Goal: Communication & Community: Answer question/provide support

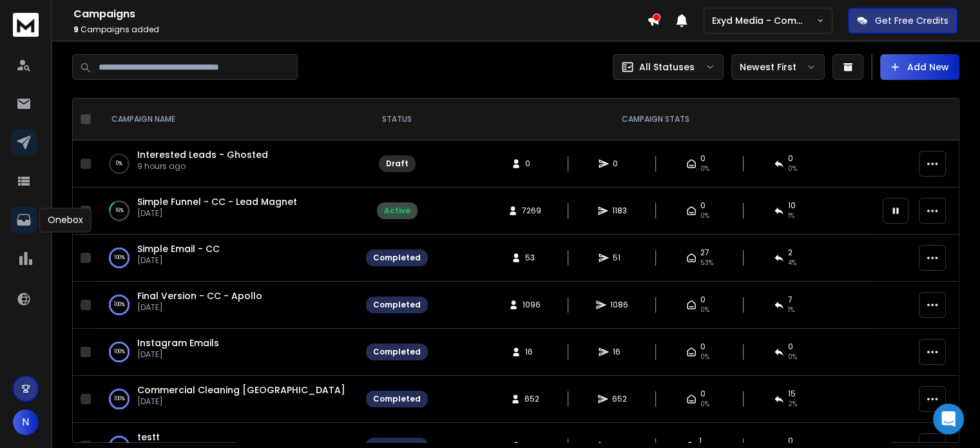
click at [27, 221] on icon at bounding box center [24, 220] width 14 height 12
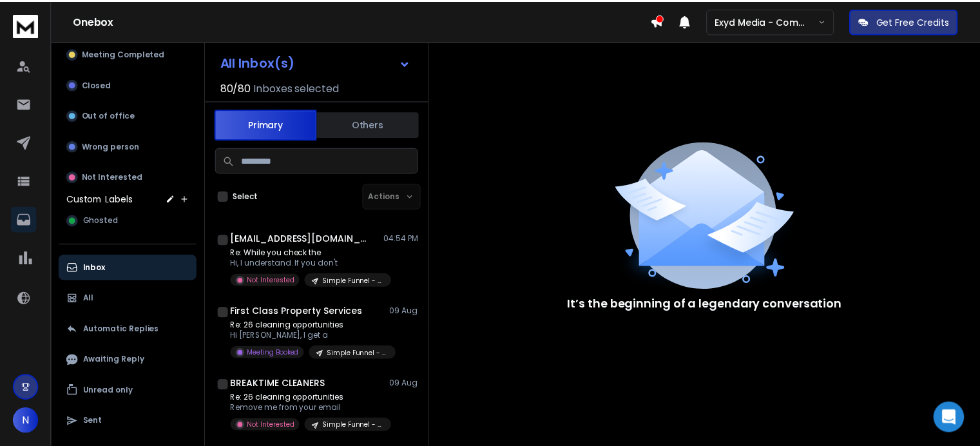
scroll to position [250, 0]
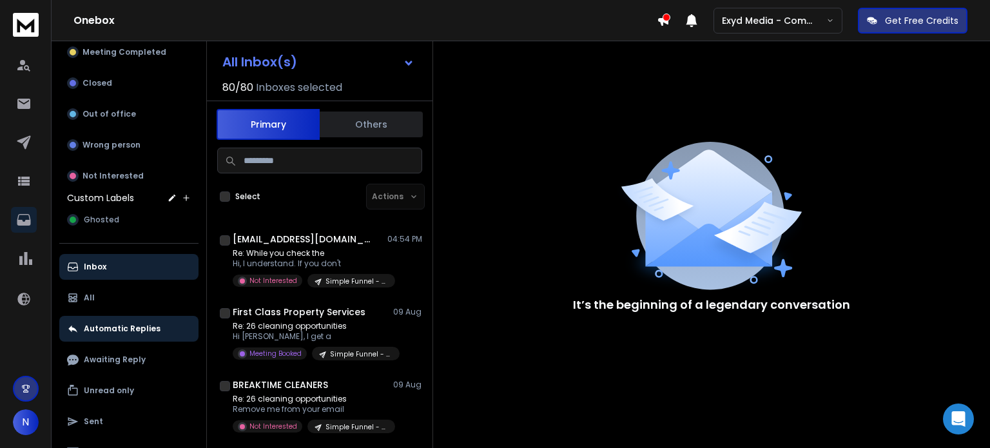
click at [123, 340] on button "Automatic Replies" at bounding box center [128, 329] width 139 height 26
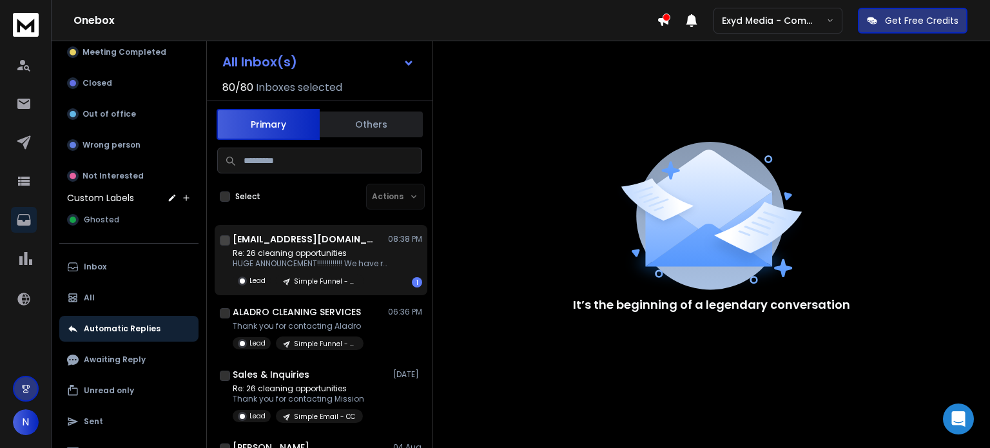
click at [313, 247] on div "wecare@1statecleaning.com 08:38 PM Re: 26 cleaning opportunities HUGE ANNOUNCEM…" at bounding box center [327, 260] width 189 height 55
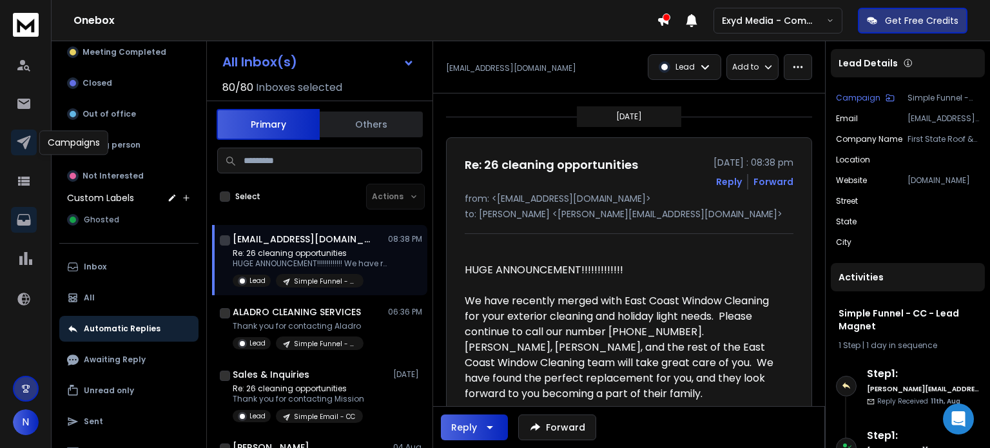
click at [14, 149] on link at bounding box center [24, 143] width 26 height 26
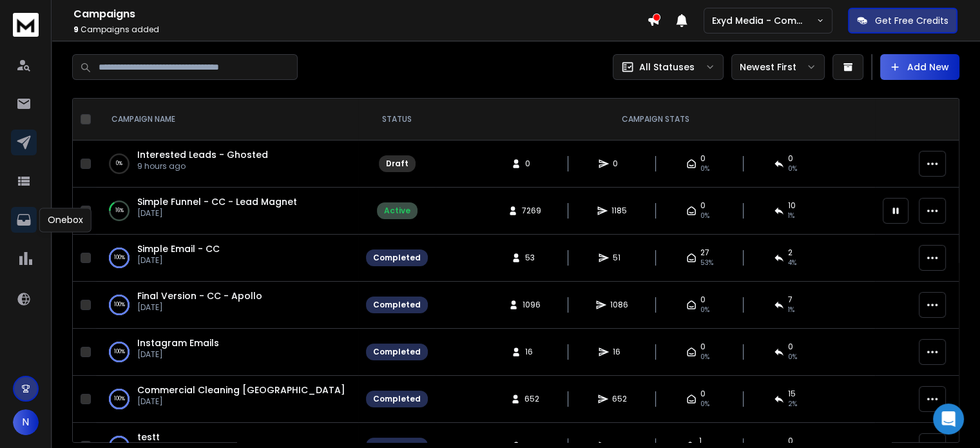
click at [28, 215] on icon at bounding box center [23, 219] width 15 height 15
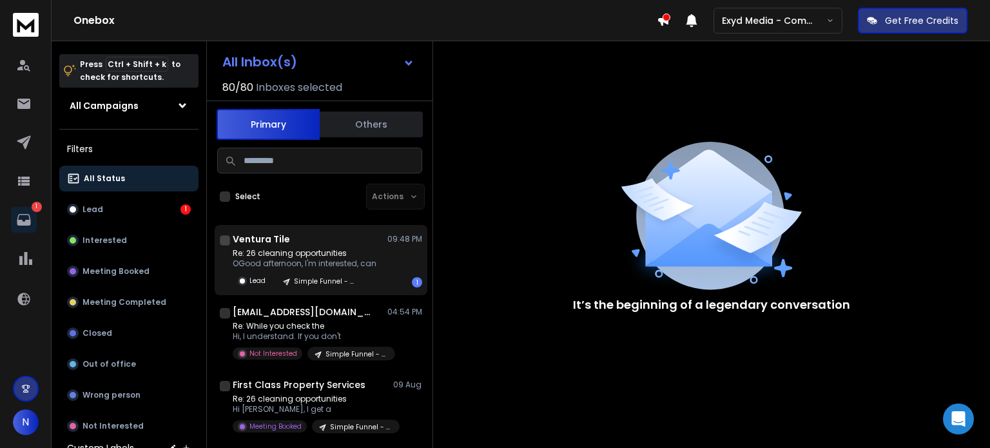
click at [349, 245] on div "Ventura Tile 09:48 PM" at bounding box center [327, 239] width 189 height 13
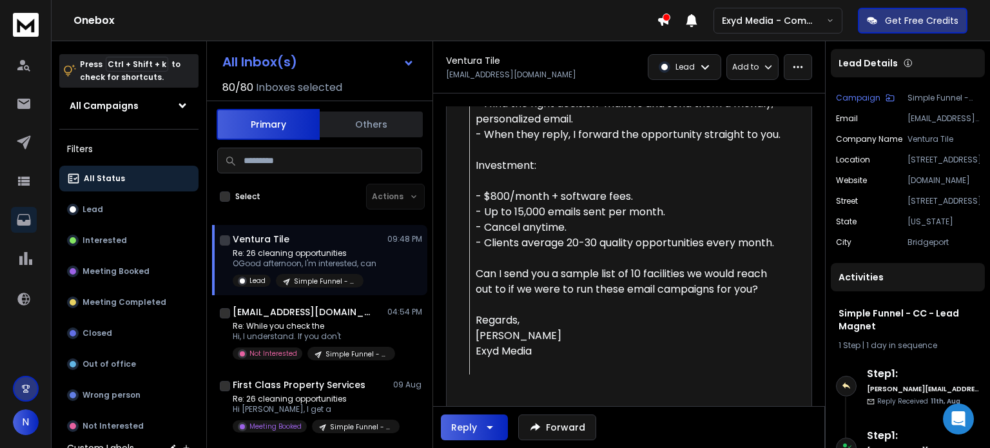
scroll to position [441, 0]
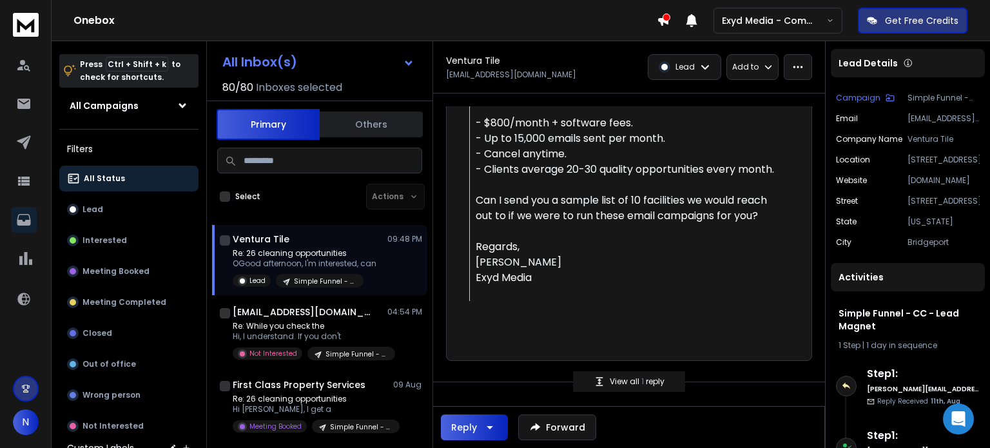
click at [949, 185] on p "[DOMAIN_NAME]" at bounding box center [943, 180] width 72 height 10
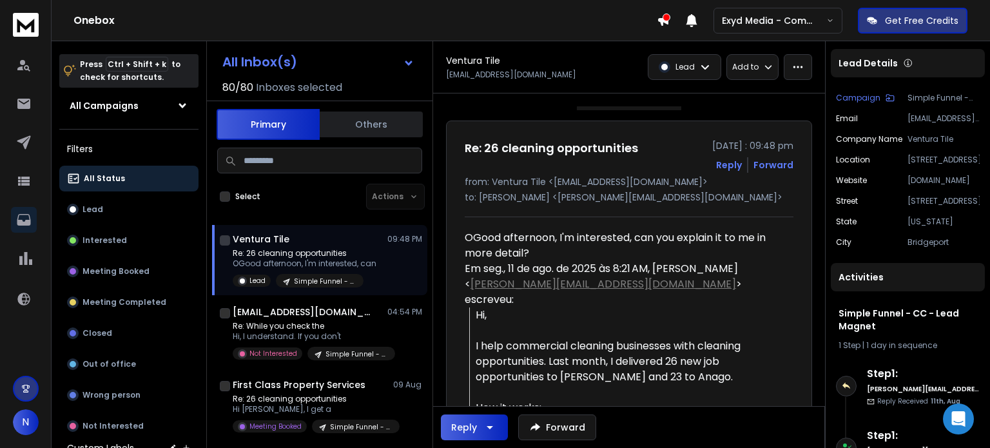
scroll to position [0, 0]
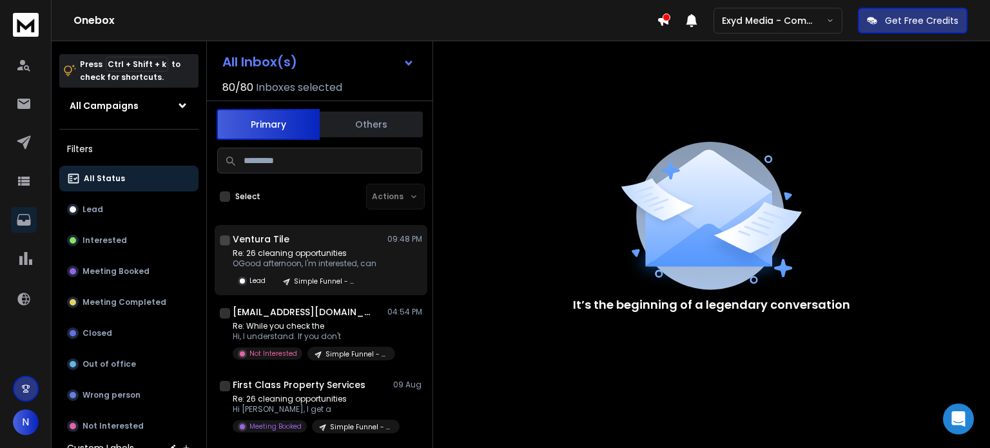
click at [352, 240] on div "Ventura Tile 09:48 PM" at bounding box center [327, 239] width 189 height 13
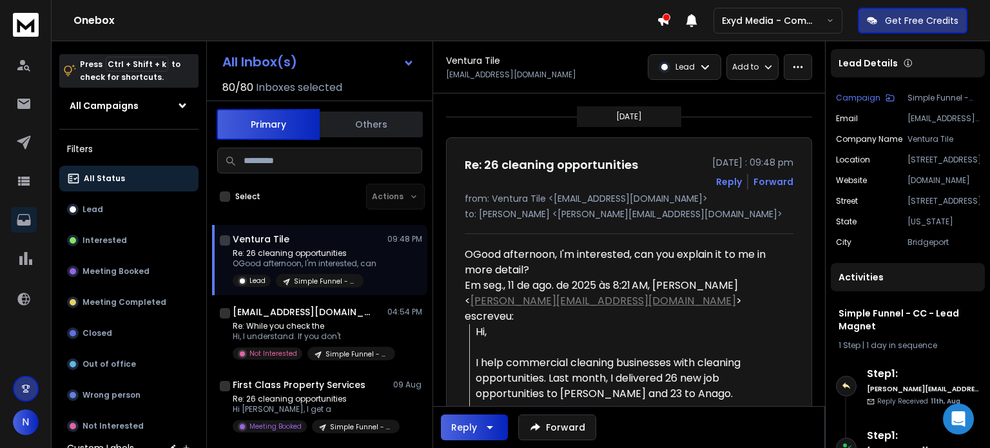
click at [712, 182] on div "Reply Forward" at bounding box center [752, 181] width 81 height 15
drag, startPoint x: 725, startPoint y: 184, endPoint x: 708, endPoint y: 188, distance: 17.1
click at [724, 184] on button "Reply" at bounding box center [729, 181] width 26 height 13
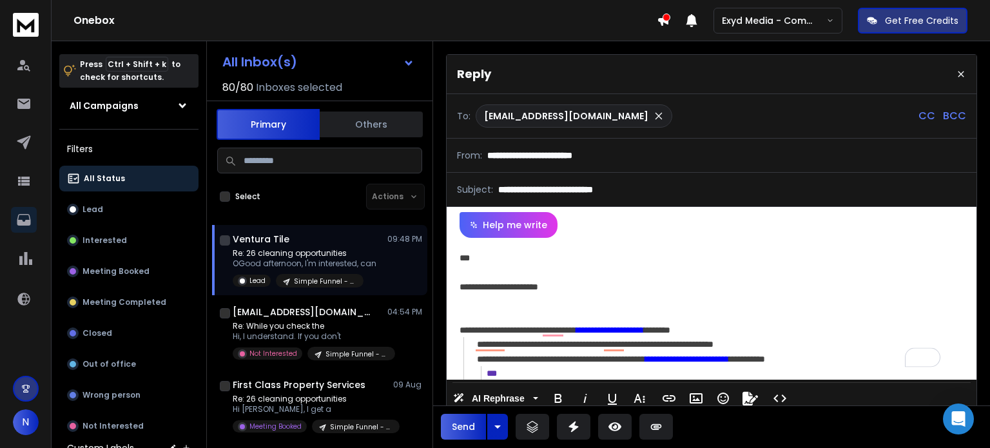
click at [567, 288] on div "**********" at bounding box center [700, 287] width 481 height 14
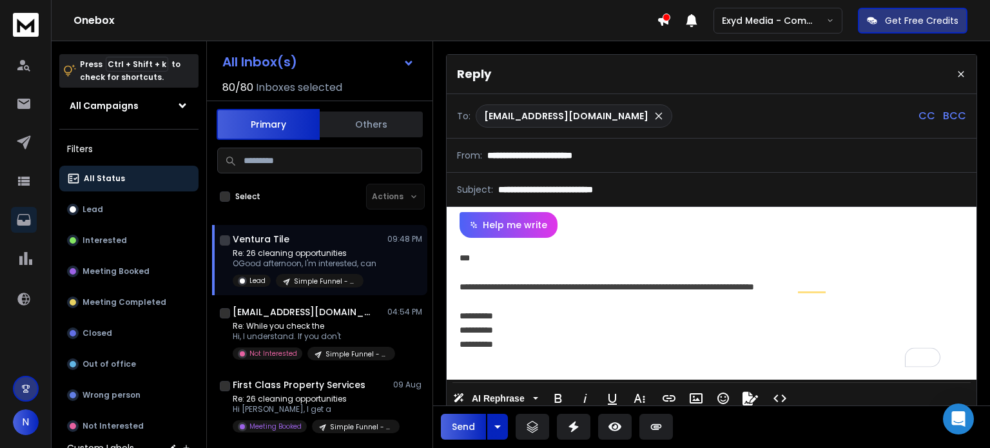
click at [549, 322] on div "**********" at bounding box center [700, 316] width 481 height 14
click at [456, 262] on div "**********" at bounding box center [712, 309] width 530 height 142
click at [471, 427] on button "Send" at bounding box center [463, 427] width 45 height 26
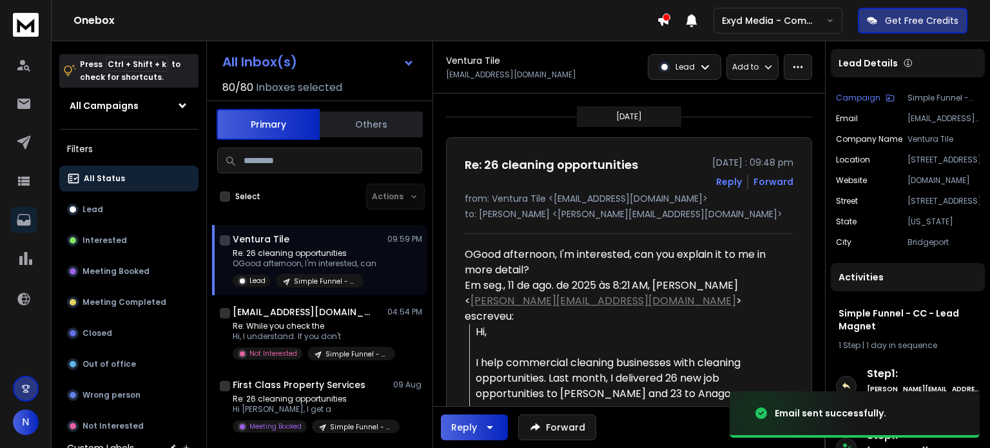
click at [677, 63] on p "Lead" at bounding box center [684, 67] width 19 height 10
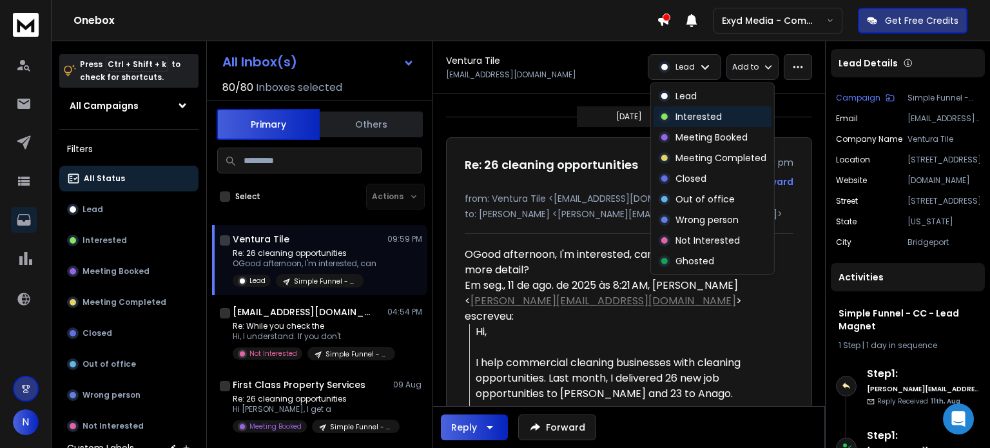
click at [684, 121] on p "Interested" at bounding box center [698, 116] width 46 height 13
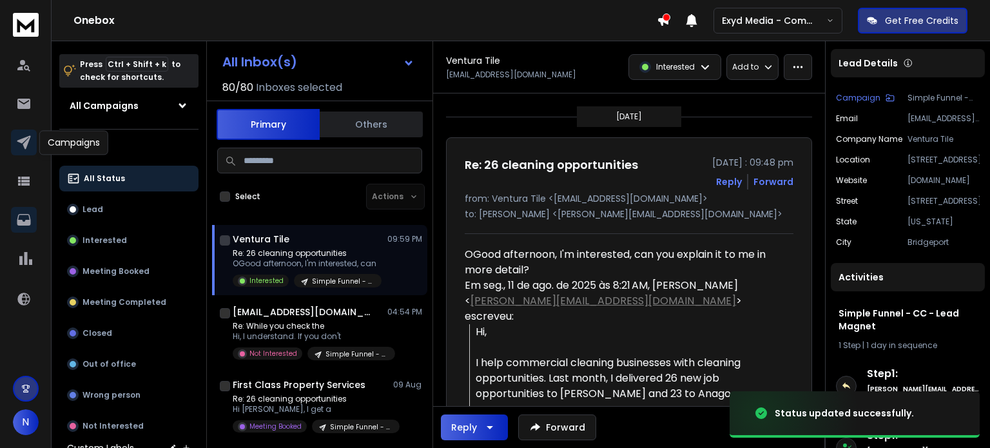
click at [20, 141] on icon at bounding box center [24, 142] width 14 height 14
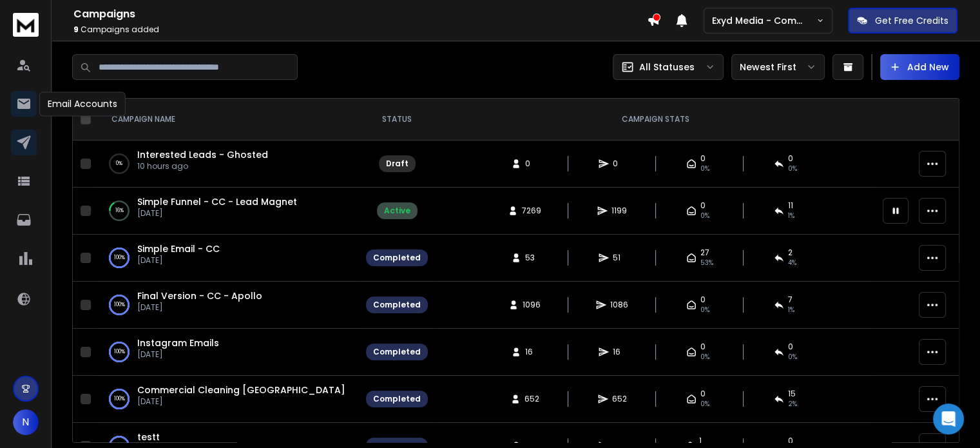
click at [14, 107] on link at bounding box center [24, 104] width 26 height 26
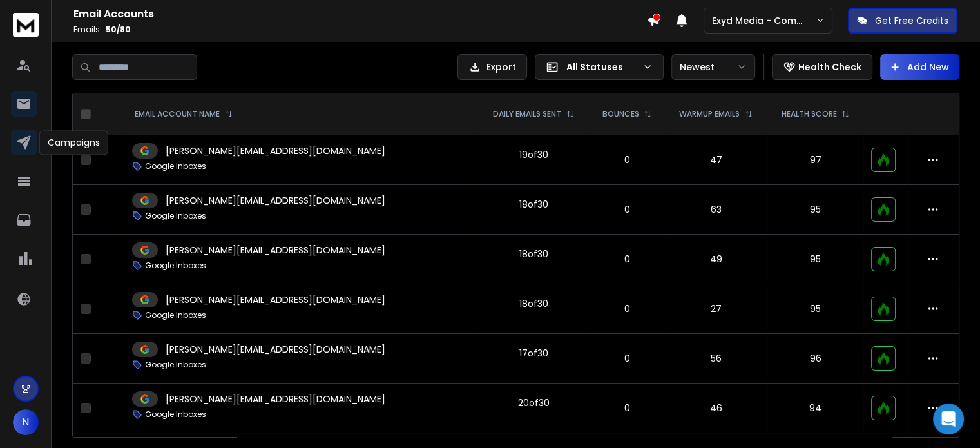
click at [31, 144] on link at bounding box center [24, 143] width 26 height 26
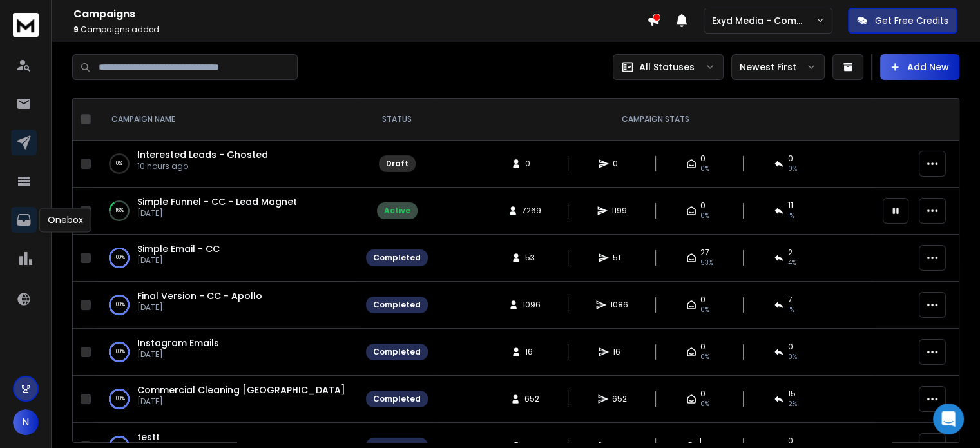
click at [29, 209] on link at bounding box center [24, 220] width 26 height 26
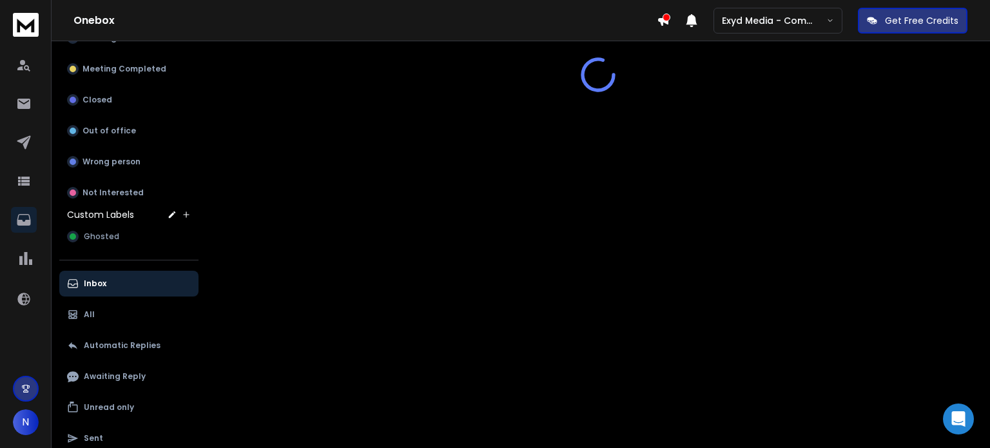
scroll to position [235, 0]
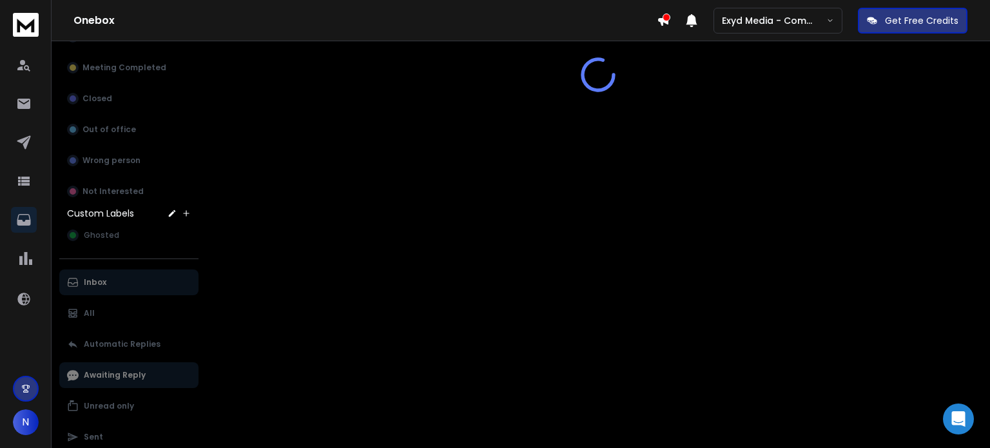
click at [119, 381] on div "Inbox All Automatic Replies Awaiting Reply Unread only Sent Archive" at bounding box center [128, 374] width 139 height 211
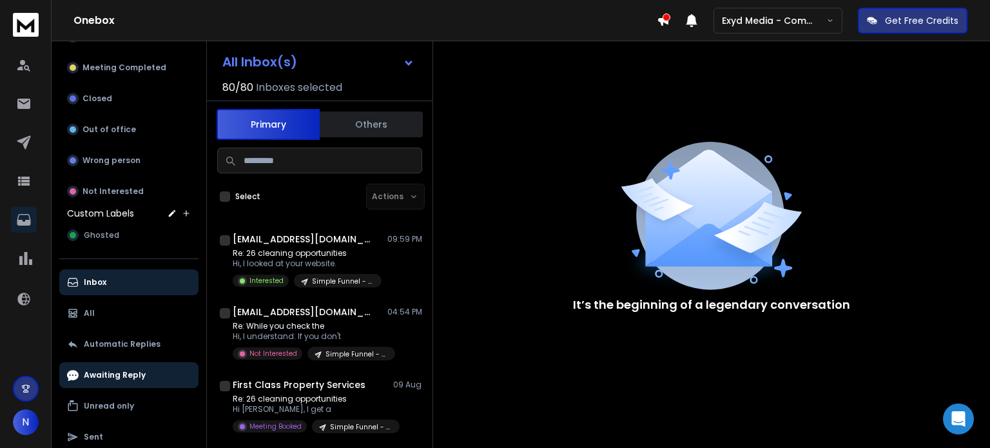
click at [119, 375] on p "Awaiting Reply" at bounding box center [115, 375] width 62 height 10
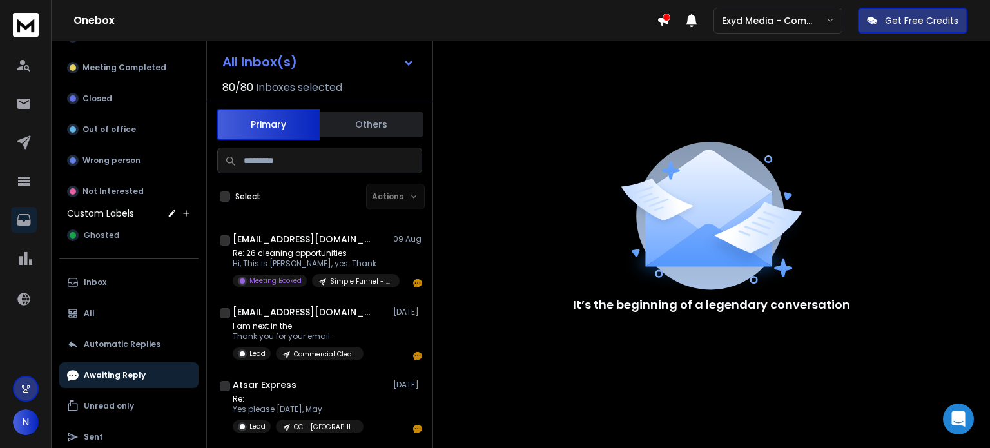
click at [151, 380] on button "Awaiting Reply" at bounding box center [128, 375] width 139 height 26
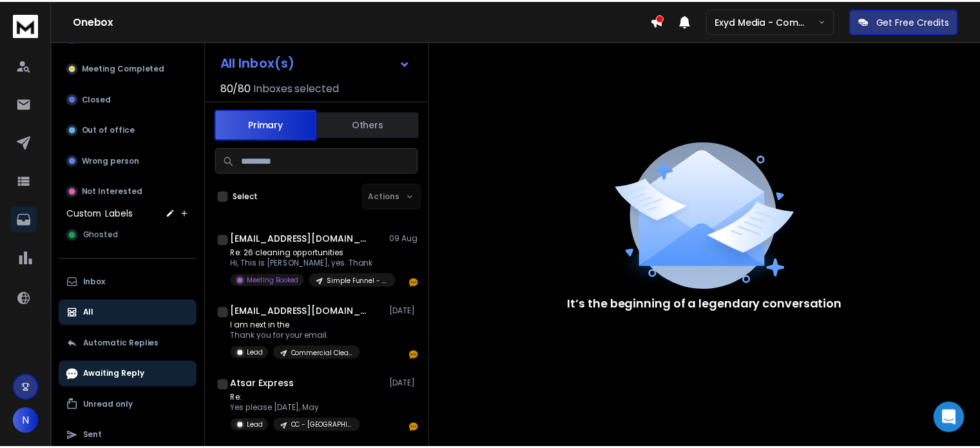
scroll to position [287, 0]
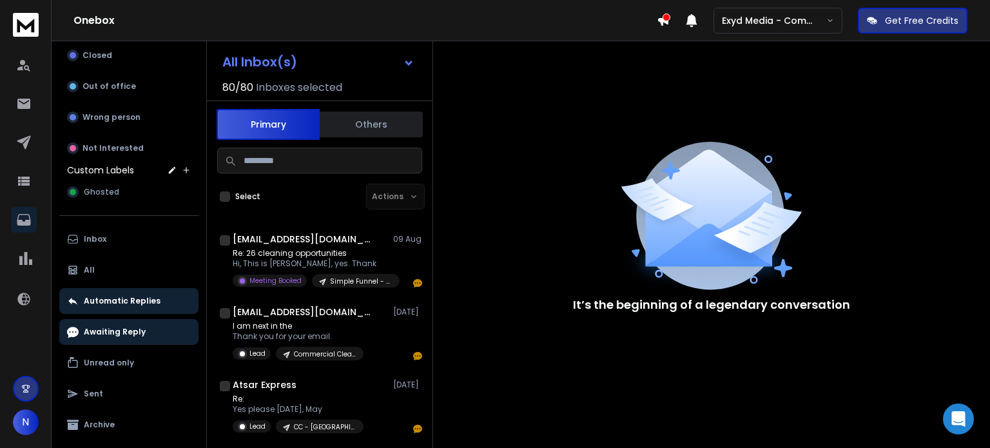
click at [114, 296] on p "Automatic Replies" at bounding box center [122, 301] width 77 height 10
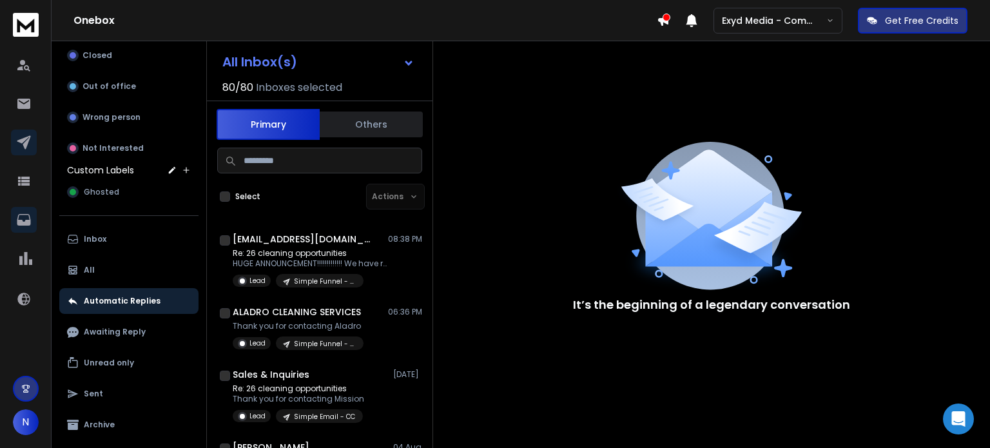
click at [16, 144] on icon at bounding box center [23, 142] width 15 height 15
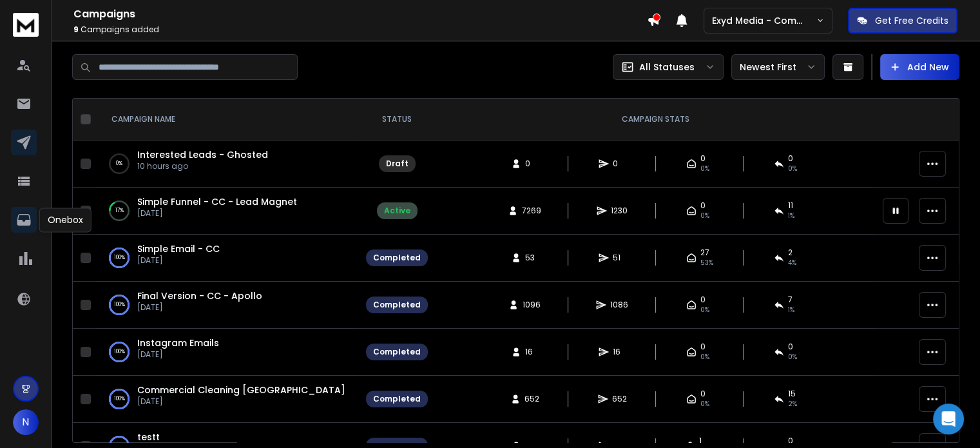
click at [28, 218] on icon at bounding box center [23, 219] width 15 height 15
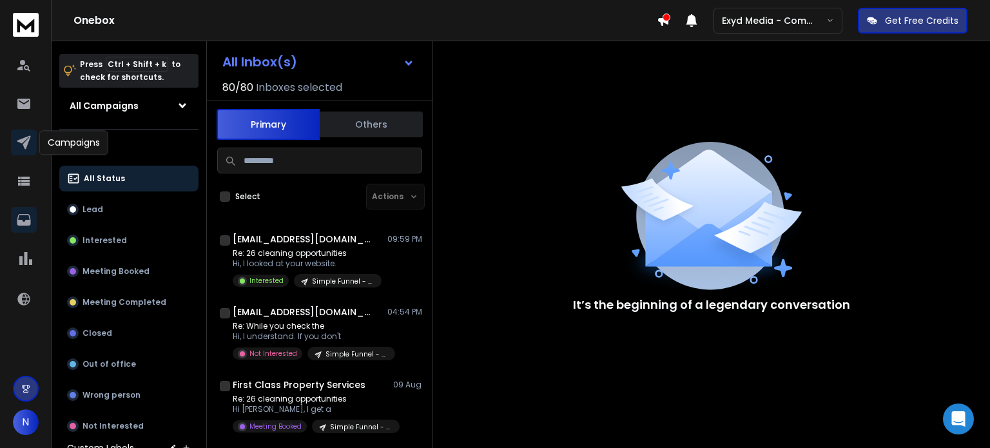
click at [21, 140] on icon at bounding box center [24, 142] width 14 height 14
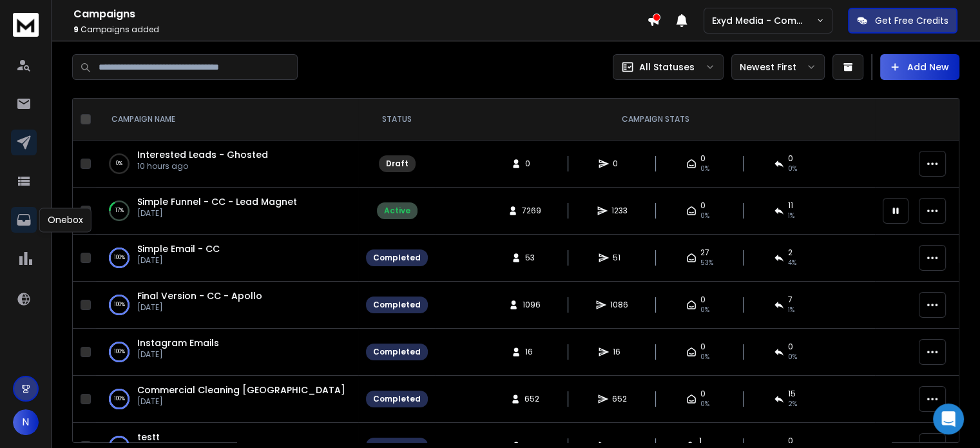
click at [13, 209] on link at bounding box center [24, 220] width 26 height 26
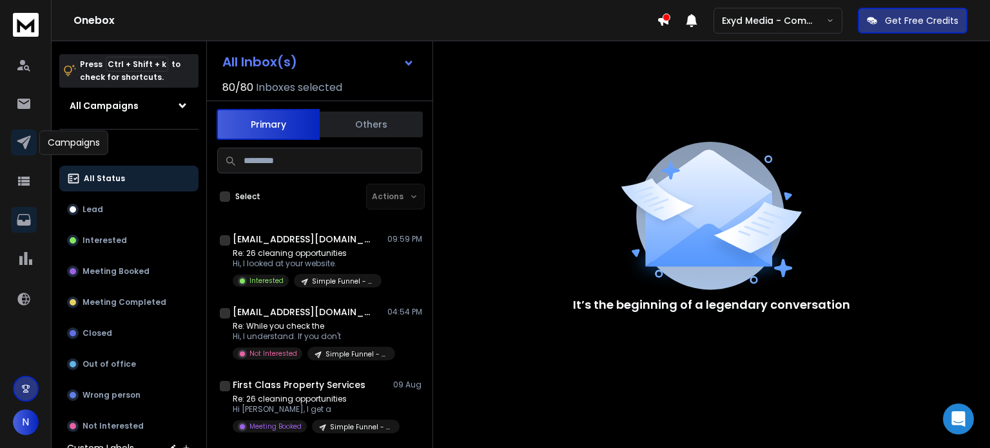
click at [23, 135] on icon at bounding box center [23, 142] width 15 height 15
